Goal: Navigation & Orientation: Find specific page/section

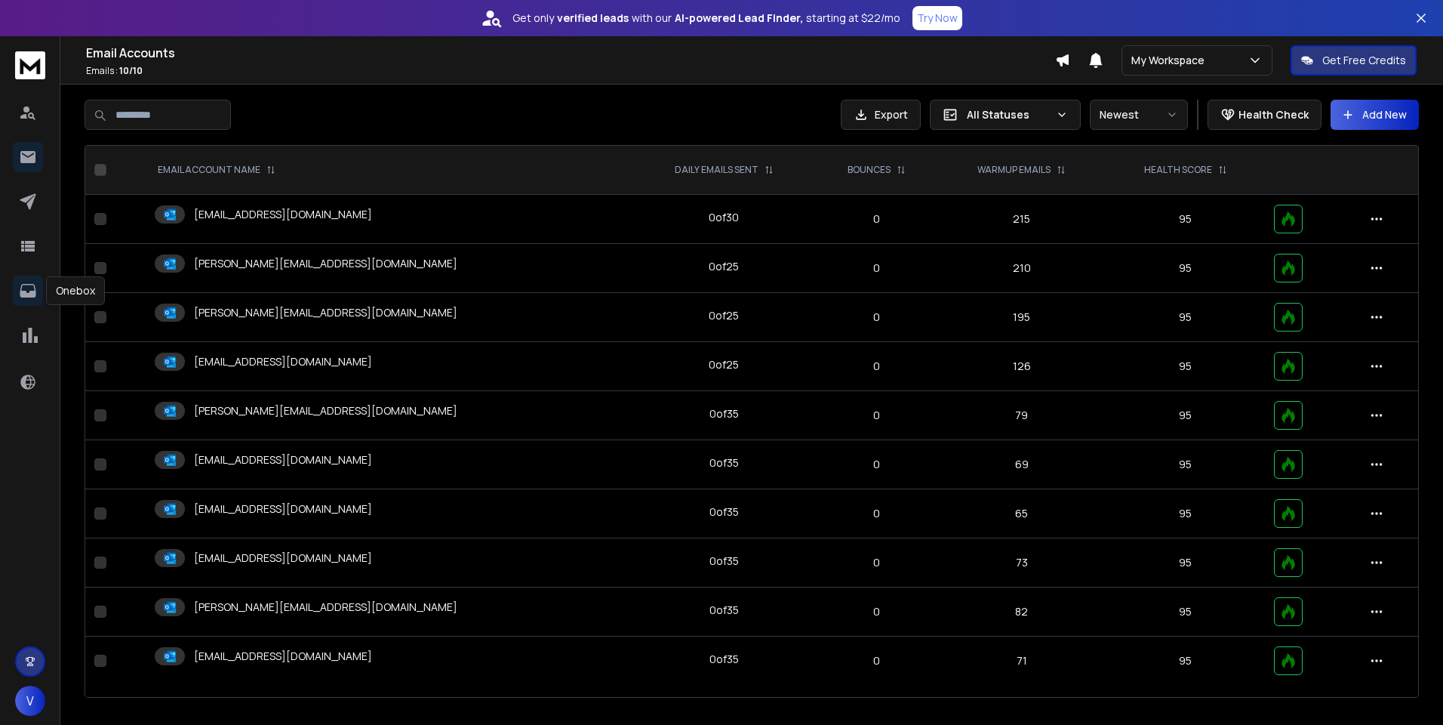
click at [27, 285] on icon at bounding box center [28, 291] width 18 height 18
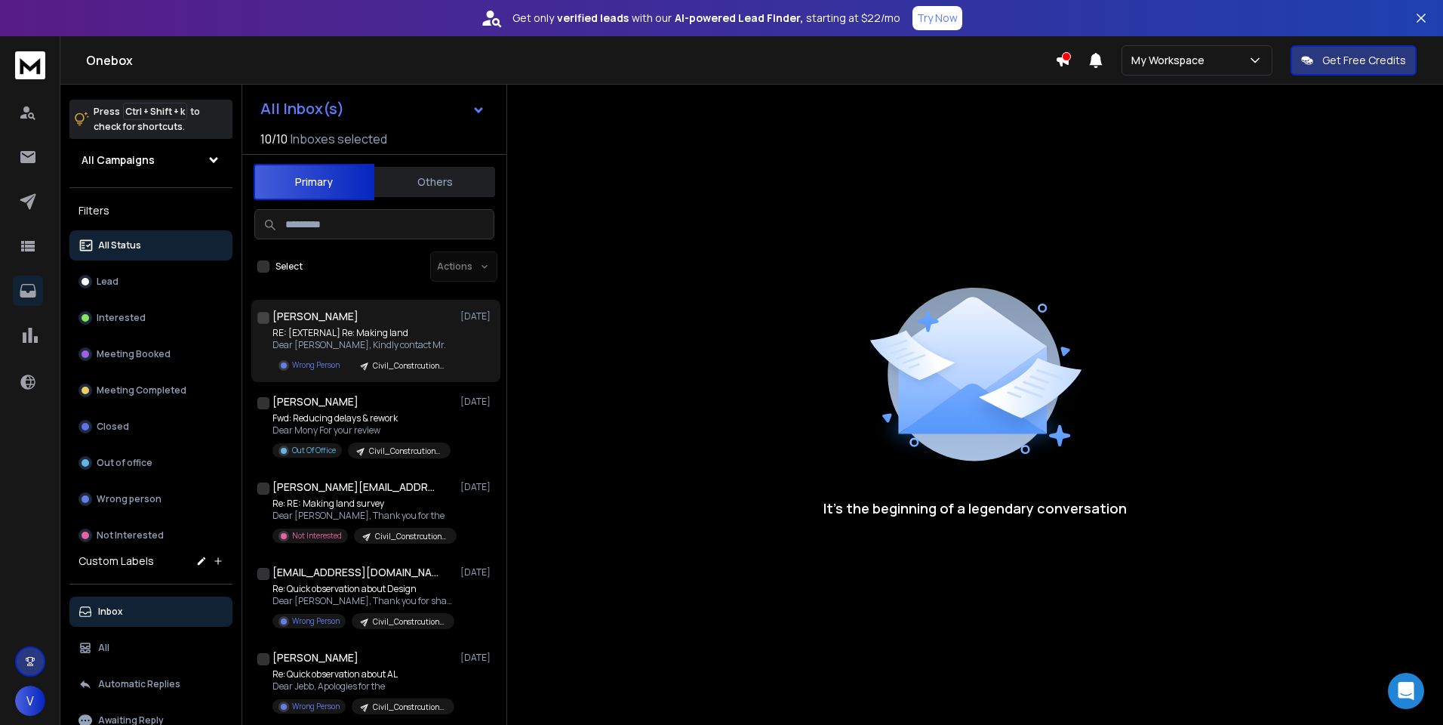
click at [352, 331] on p "RE: [EXTERNAL] Re: Making land" at bounding box center [363, 333] width 181 height 12
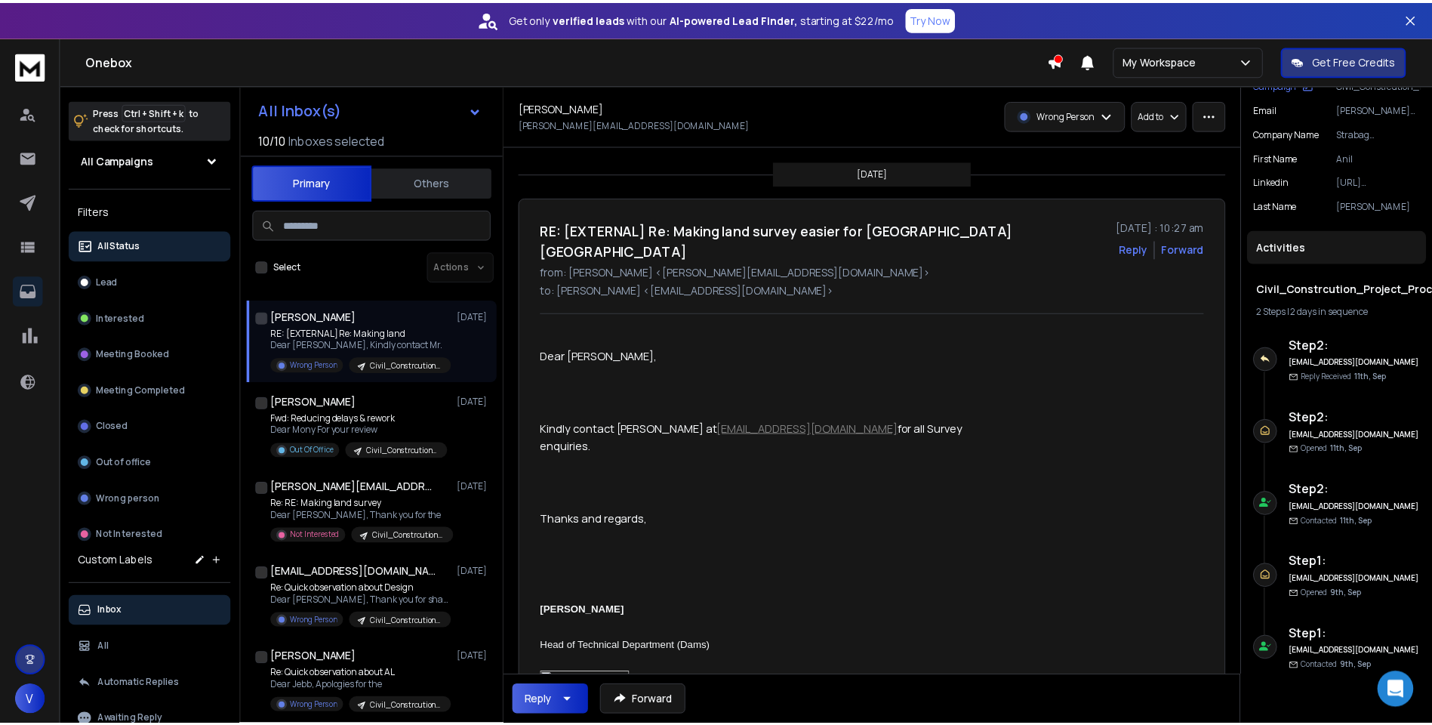
scroll to position [98, 0]
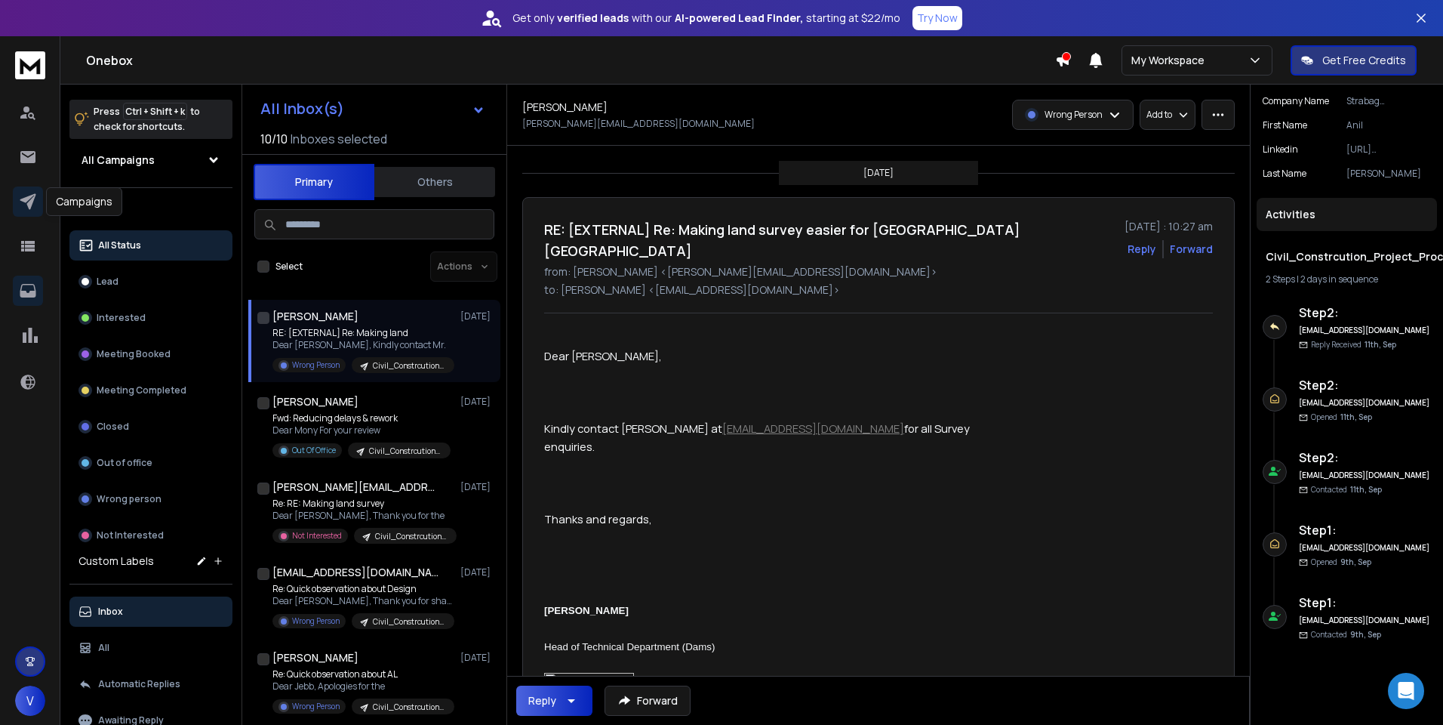
click at [17, 193] on link at bounding box center [28, 201] width 30 height 30
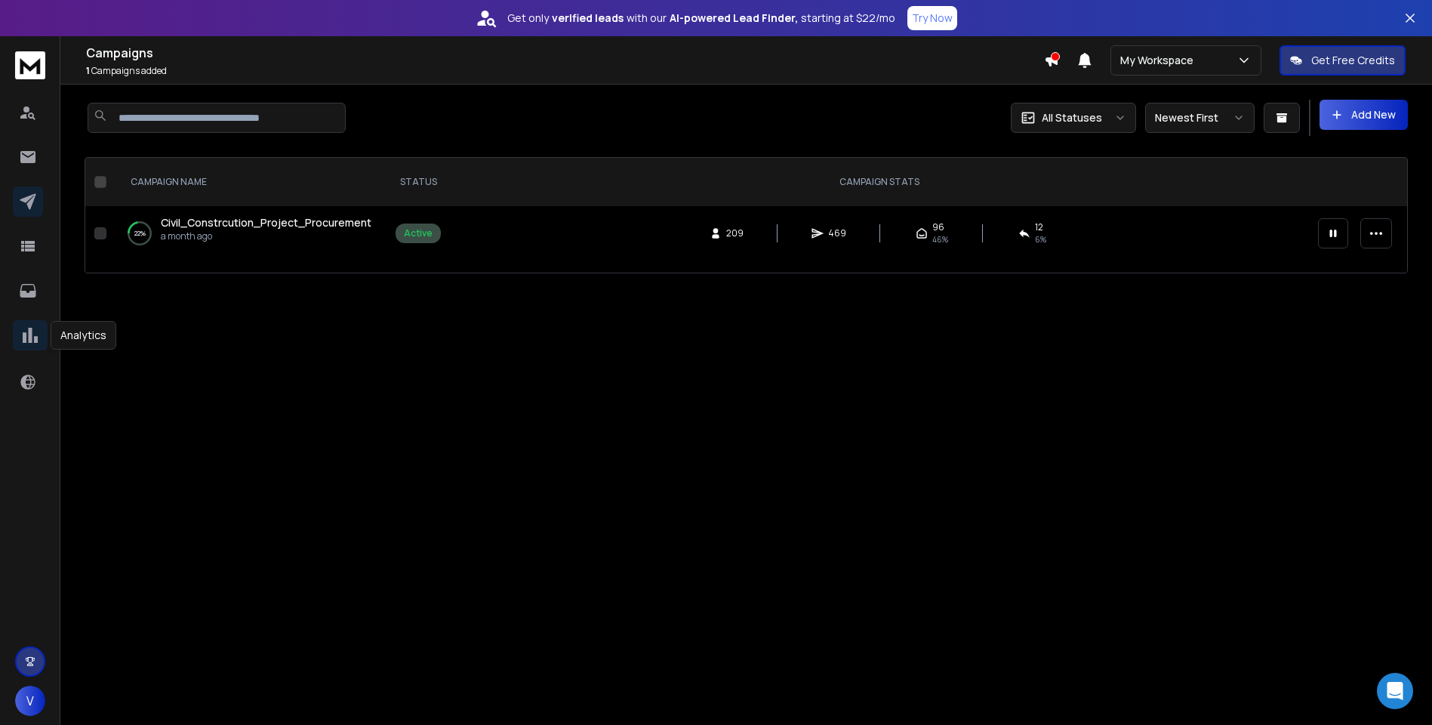
click at [25, 331] on icon at bounding box center [30, 335] width 23 height 23
